Goal: Navigation & Orientation: Find specific page/section

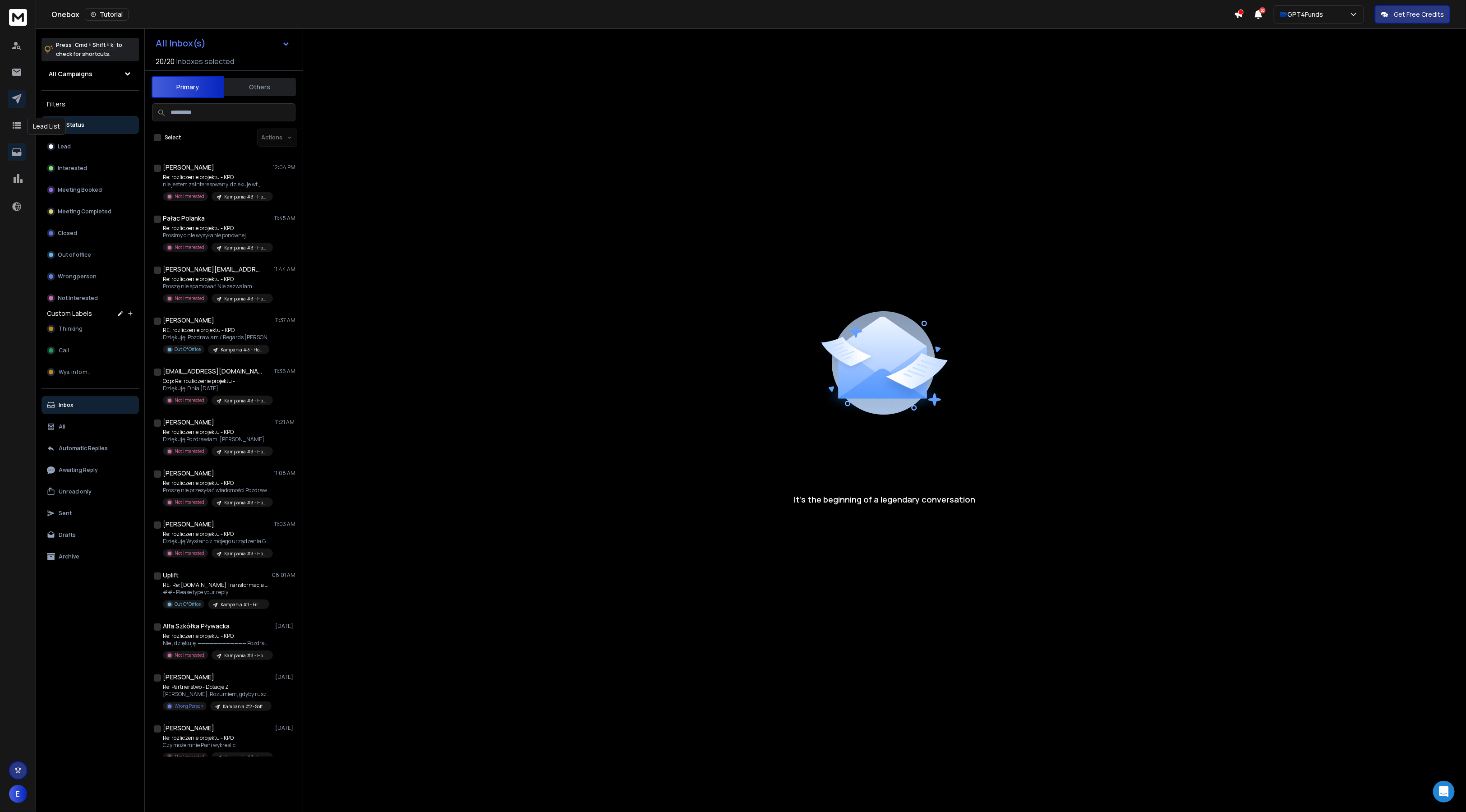
click at [14, 102] on icon at bounding box center [16, 98] width 11 height 11
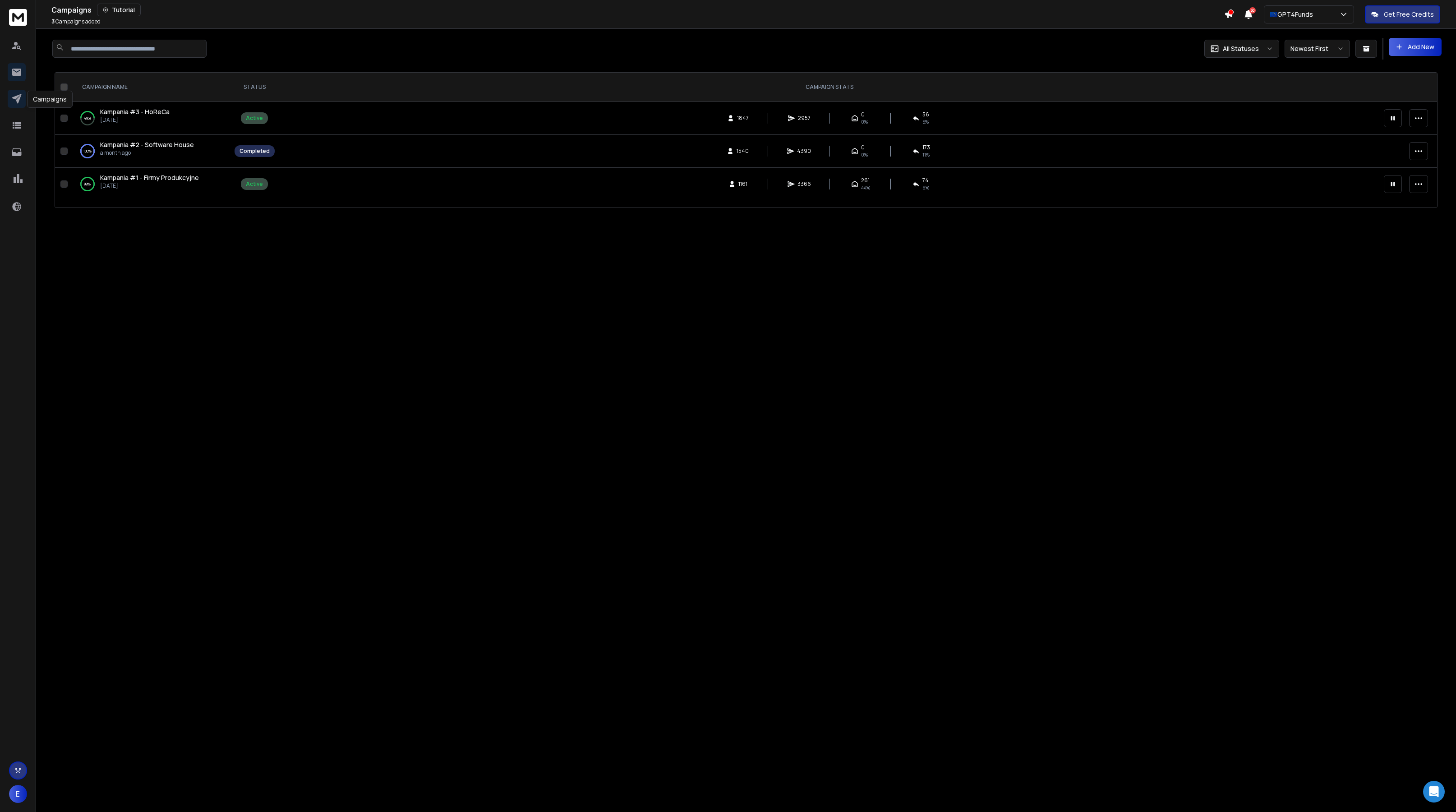
click at [15, 77] on icon at bounding box center [16, 72] width 11 height 11
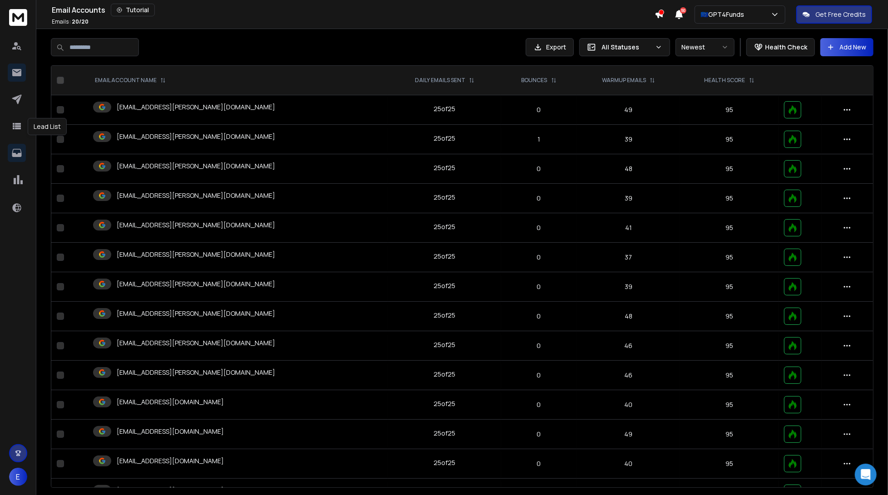
click at [21, 152] on icon at bounding box center [17, 153] width 10 height 8
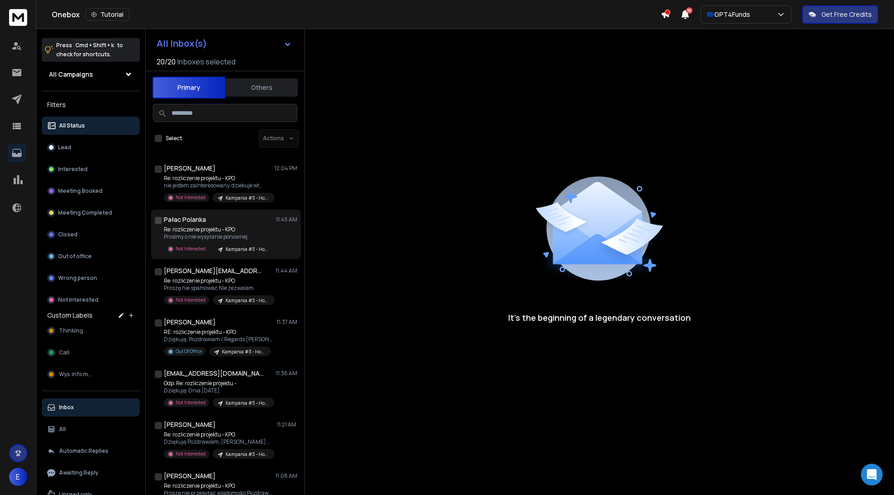
click at [241, 231] on p "Re: rozliczenie projektu - KPO" at bounding box center [218, 229] width 109 height 7
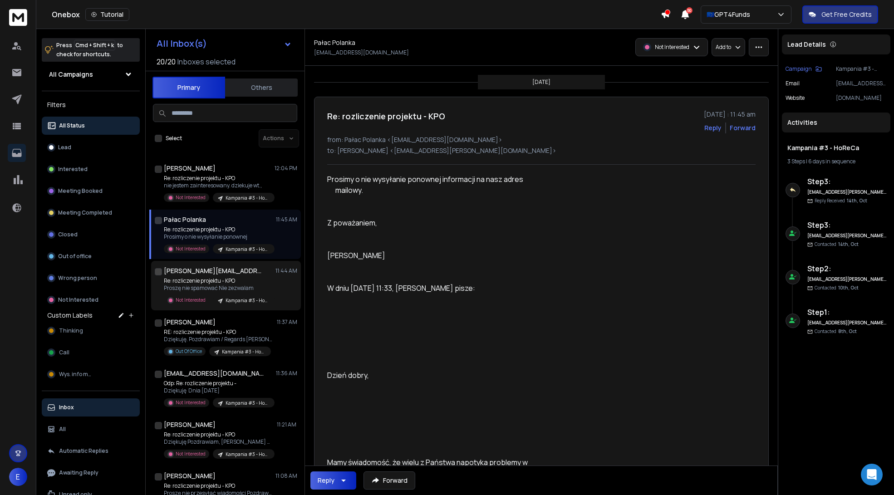
click at [258, 279] on p "Re: rozliczenie projektu - KPO" at bounding box center [218, 280] width 109 height 7
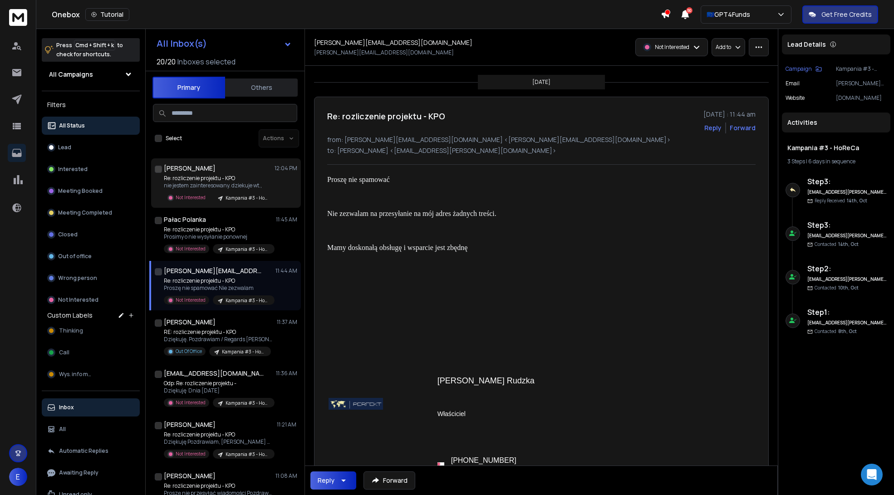
click at [259, 181] on p "Re: rozliczenie projektu - KPO" at bounding box center [218, 178] width 109 height 7
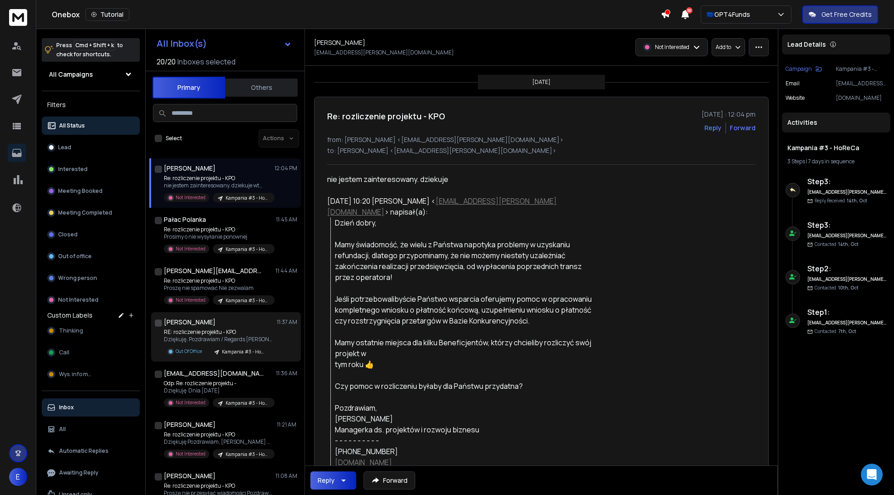
click at [221, 331] on p "RE: rozliczenie projektu - KPO" at bounding box center [218, 332] width 109 height 7
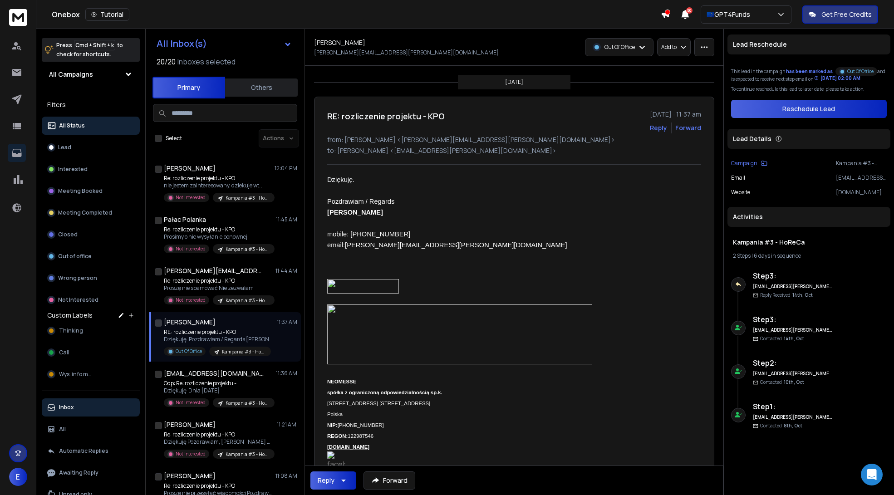
click at [616, 53] on div "Out Of Office" at bounding box center [619, 47] width 68 height 17
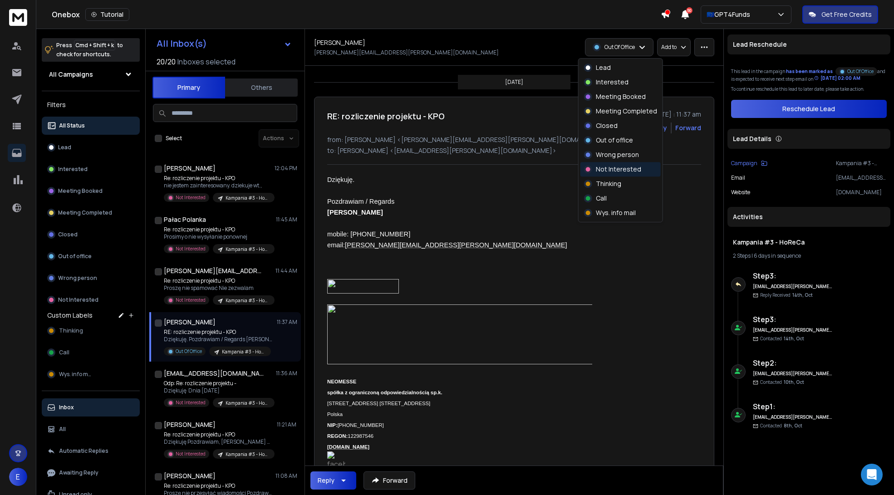
click at [617, 167] on p "Not Interested" at bounding box center [618, 169] width 45 height 9
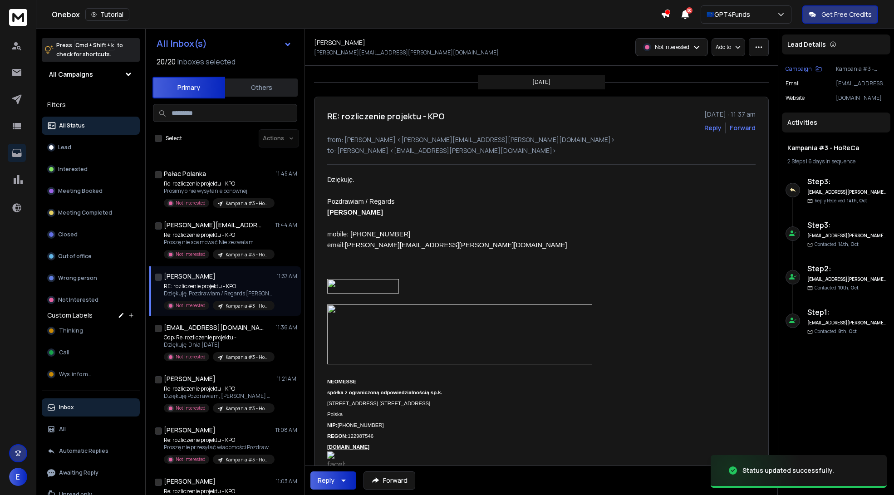
scroll to position [66, 0]
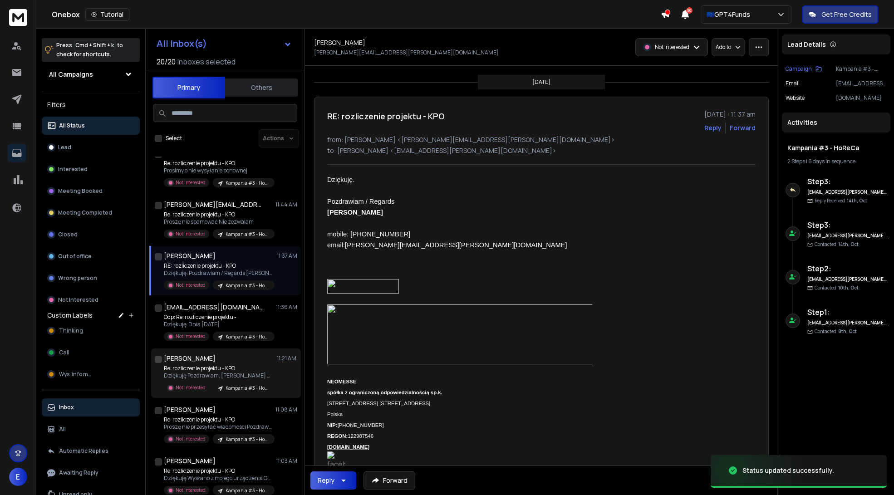
click at [234, 365] on p "Re: rozliczenie projektu - KPO" at bounding box center [218, 368] width 109 height 7
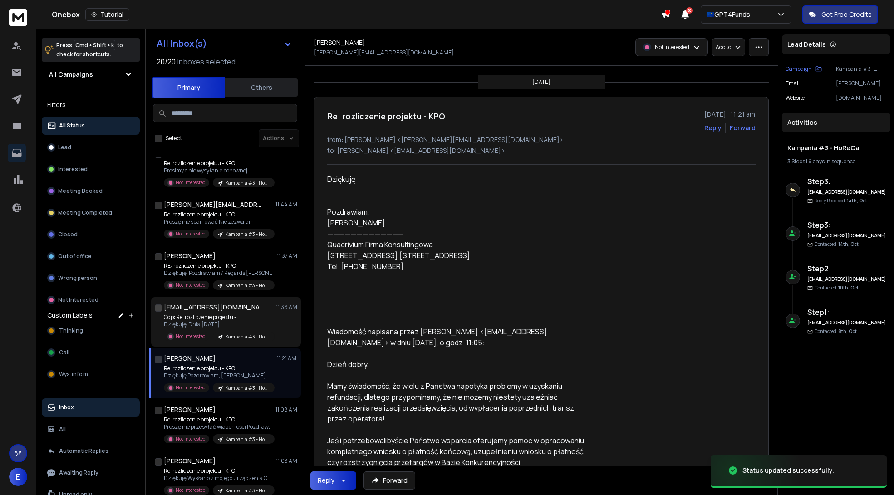
click at [245, 323] on p "Dziękuję Dnia [DATE]" at bounding box center [218, 324] width 109 height 7
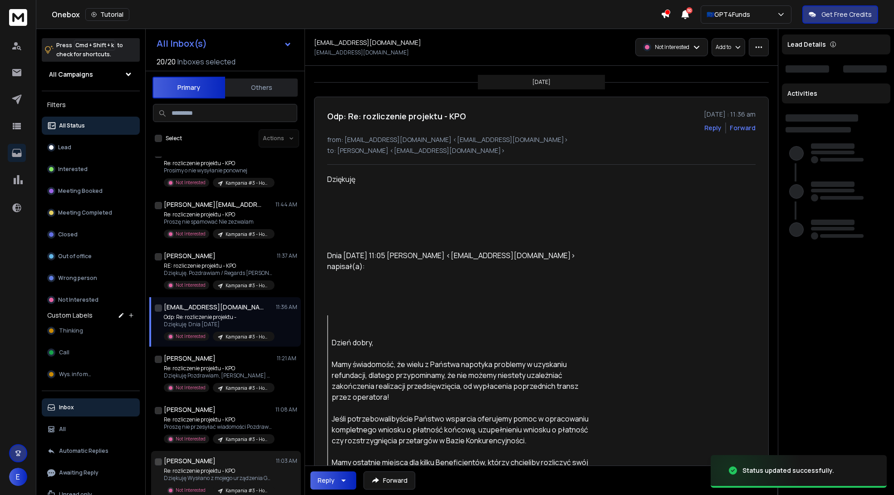
scroll to position [222, 0]
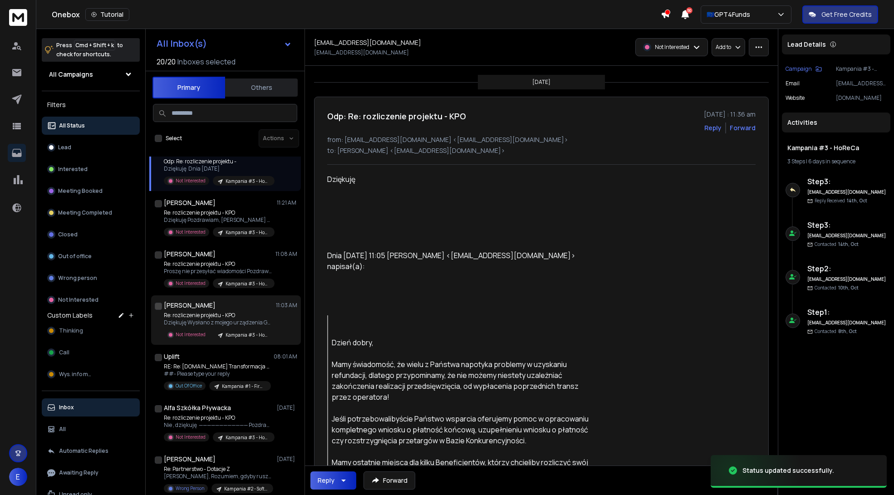
click at [231, 306] on div "[PERSON_NAME] 11:03 AM" at bounding box center [230, 305] width 133 height 9
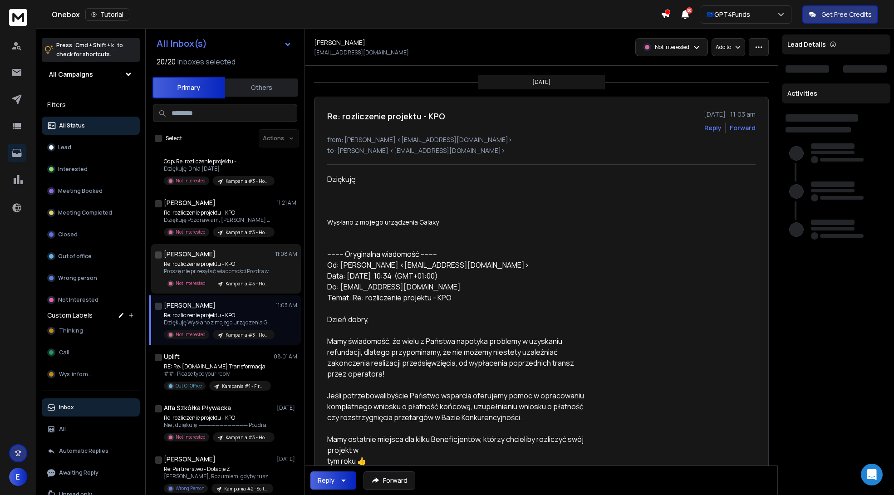
click at [234, 269] on p "Proszę nie przesyłać wiadomości Pozdrawiam!" at bounding box center [218, 271] width 109 height 7
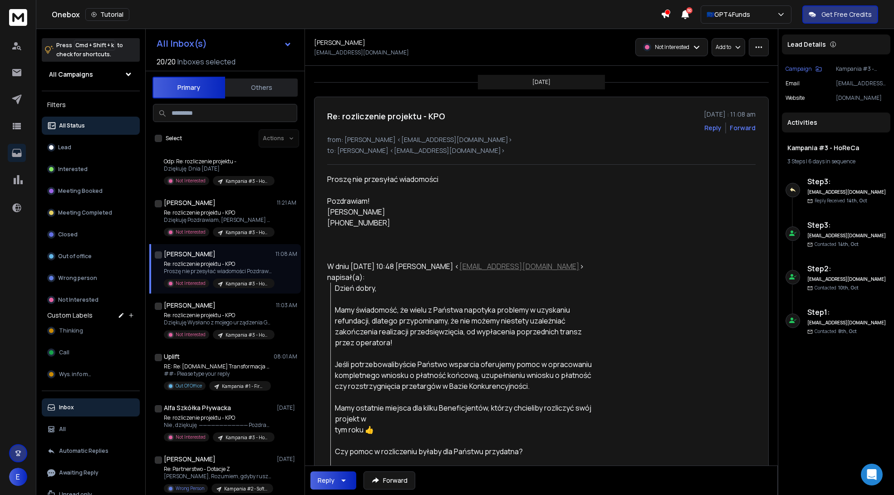
scroll to position [0, 0]
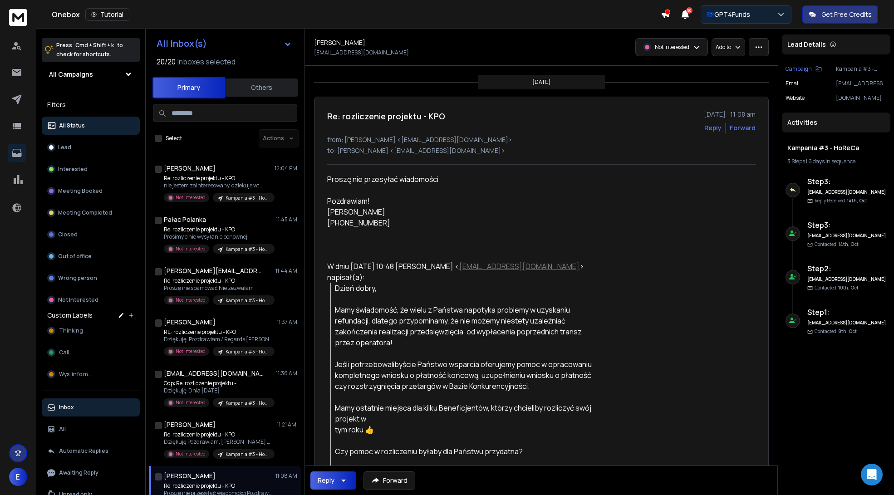
click at [750, 19] on p "🇪🇺GPT4Funds" at bounding box center [730, 14] width 47 height 9
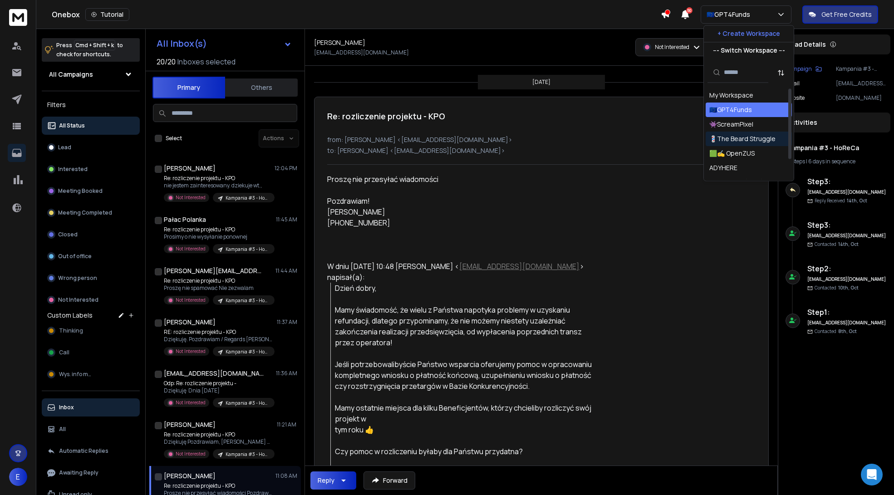
click at [729, 146] on div "My Workspace 🇪🇺GPT4Funds 👾ScreamPixel 💈The Beard Struggle 🟩✍️ OpenZUS ADYHERE C…" at bounding box center [749, 133] width 86 height 91
click at [734, 150] on div "🟩✍️ OpenZUS" at bounding box center [731, 153] width 45 height 9
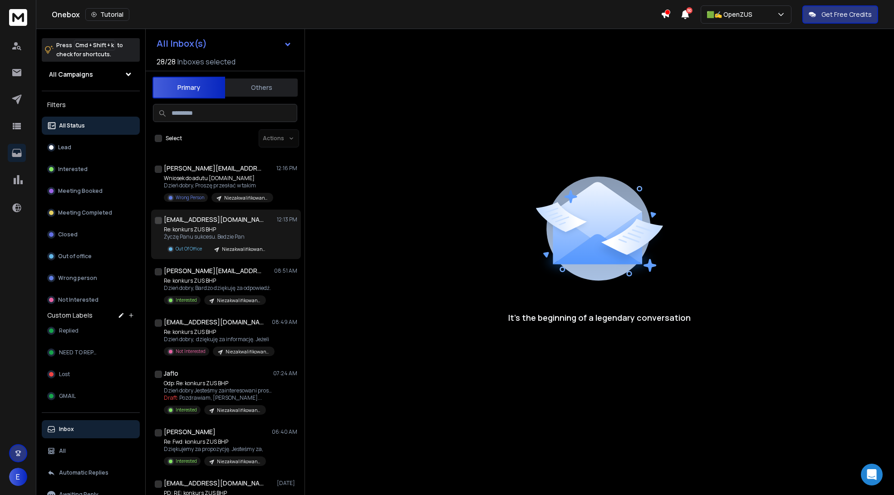
click at [220, 223] on div "biuro@iterm.eu 12:13 PM" at bounding box center [230, 219] width 133 height 9
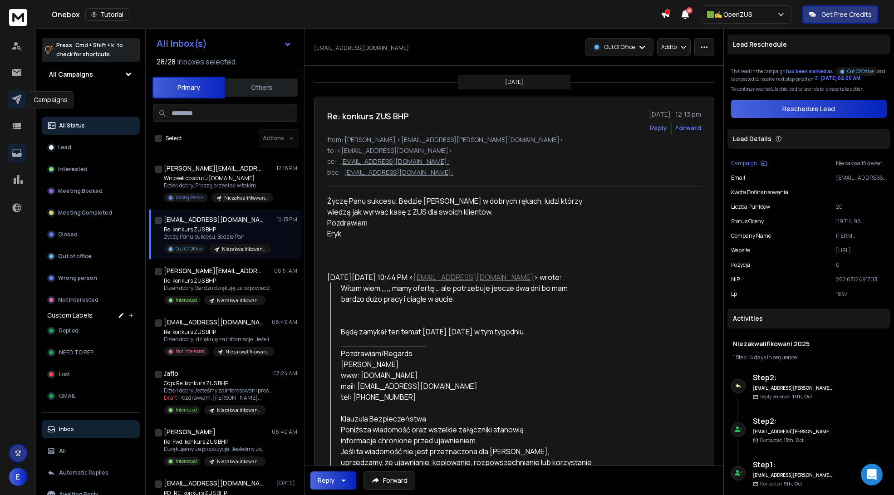
click at [18, 108] on link at bounding box center [17, 99] width 18 height 18
